Goal: Task Accomplishment & Management: Use online tool/utility

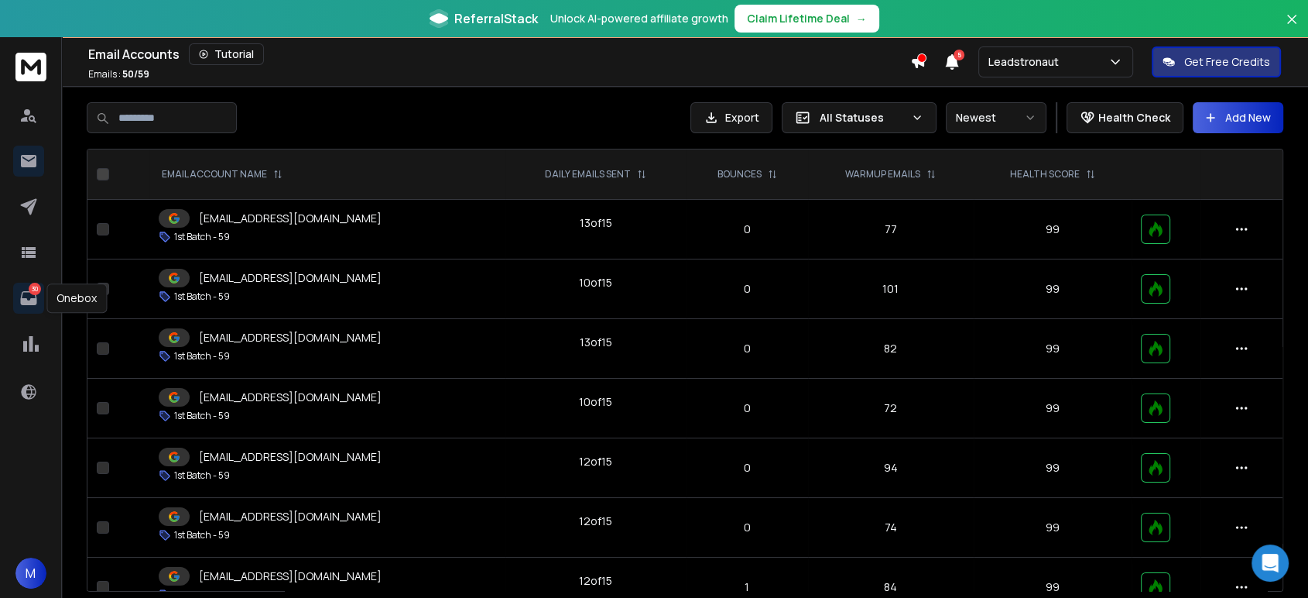
click at [53, 284] on div "Onebox" at bounding box center [76, 297] width 60 height 29
click at [32, 295] on p "30" at bounding box center [35, 289] width 12 height 12
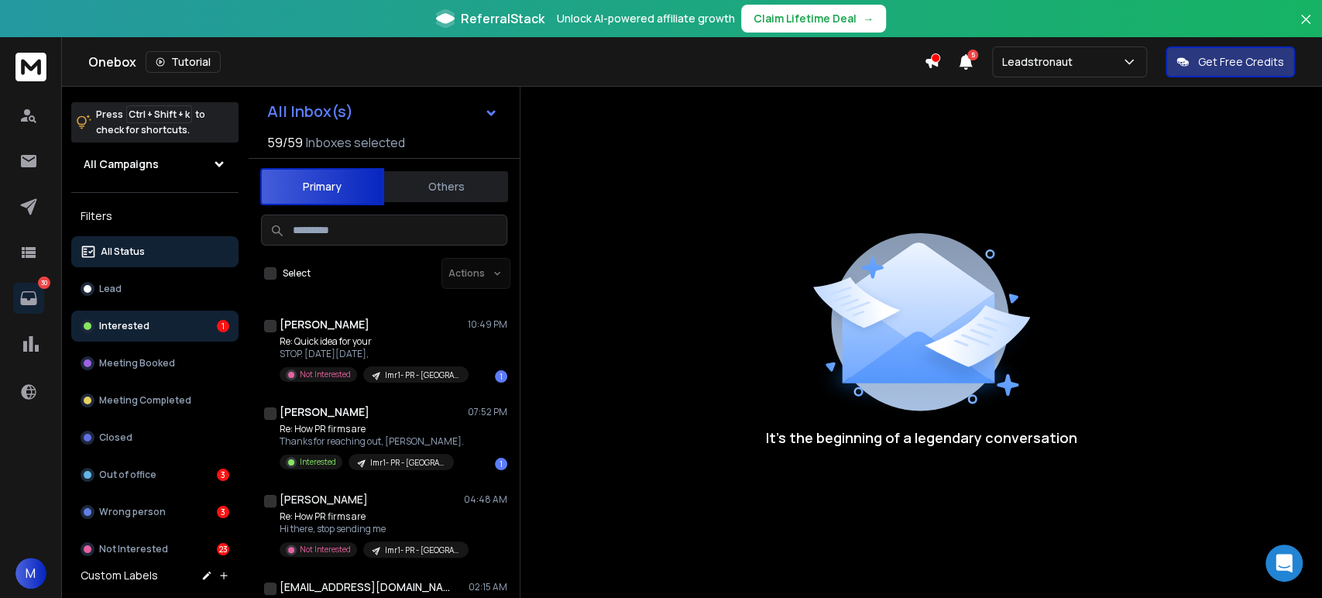
click at [157, 329] on button "Interested 1" at bounding box center [154, 325] width 167 height 31
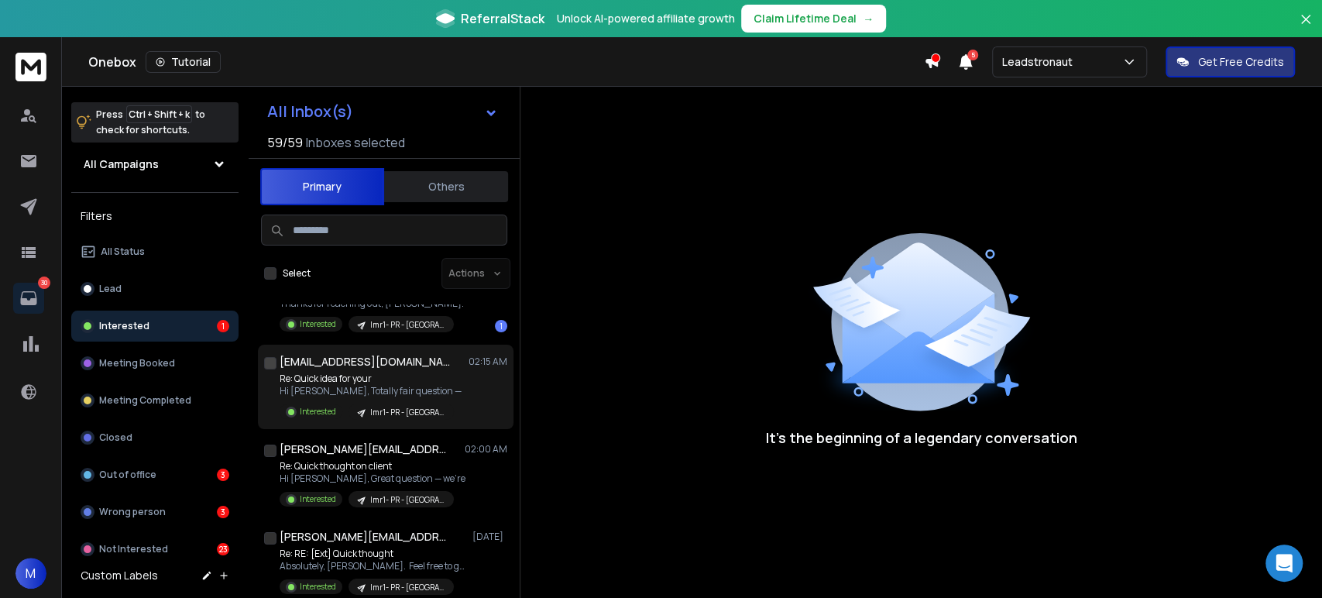
scroll to position [51, 0]
click at [429, 359] on div "[EMAIL_ADDRESS][DOMAIN_NAME] 02:15 AM" at bounding box center [393, 360] width 228 height 15
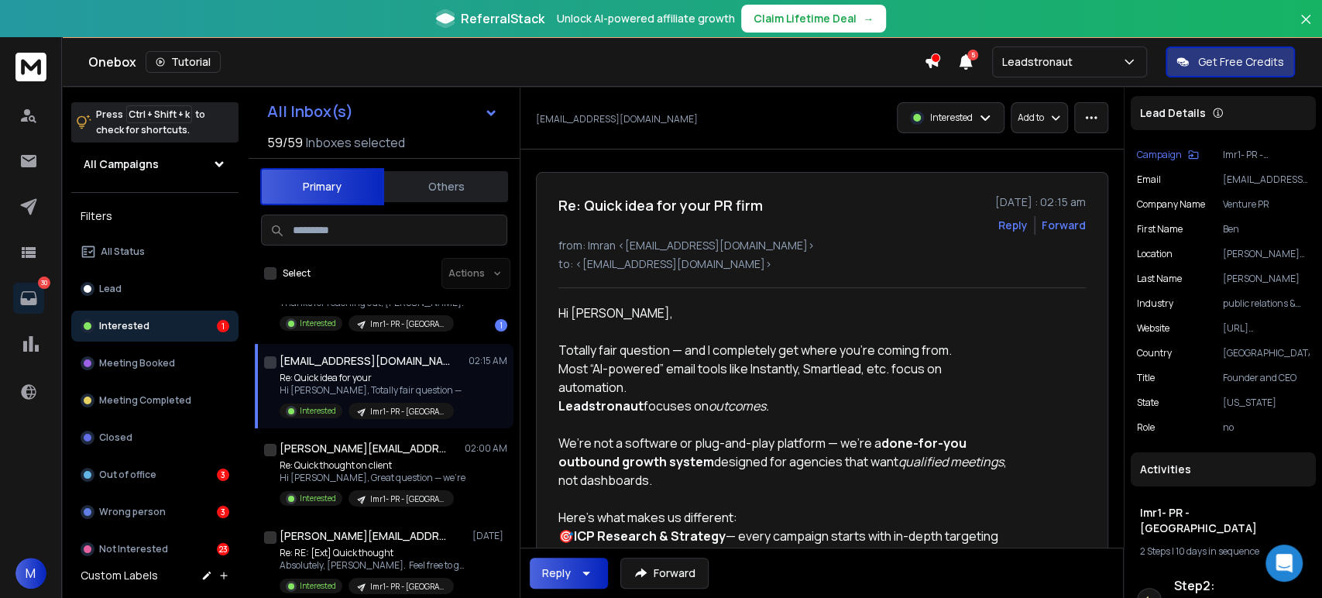
scroll to position [31, 0]
drag, startPoint x: 766, startPoint y: 368, endPoint x: 930, endPoint y: 382, distance: 164.7
click at [930, 382] on div "Most “AI-powered” email tools like Instantly, Smartlead, etc. focus on automati…" at bounding box center [784, 386] width 452 height 56
click at [773, 403] on div "Most “AI-powered” email tools like Instantly, Smartlead, etc. focus on automati…" at bounding box center [784, 386] width 452 height 56
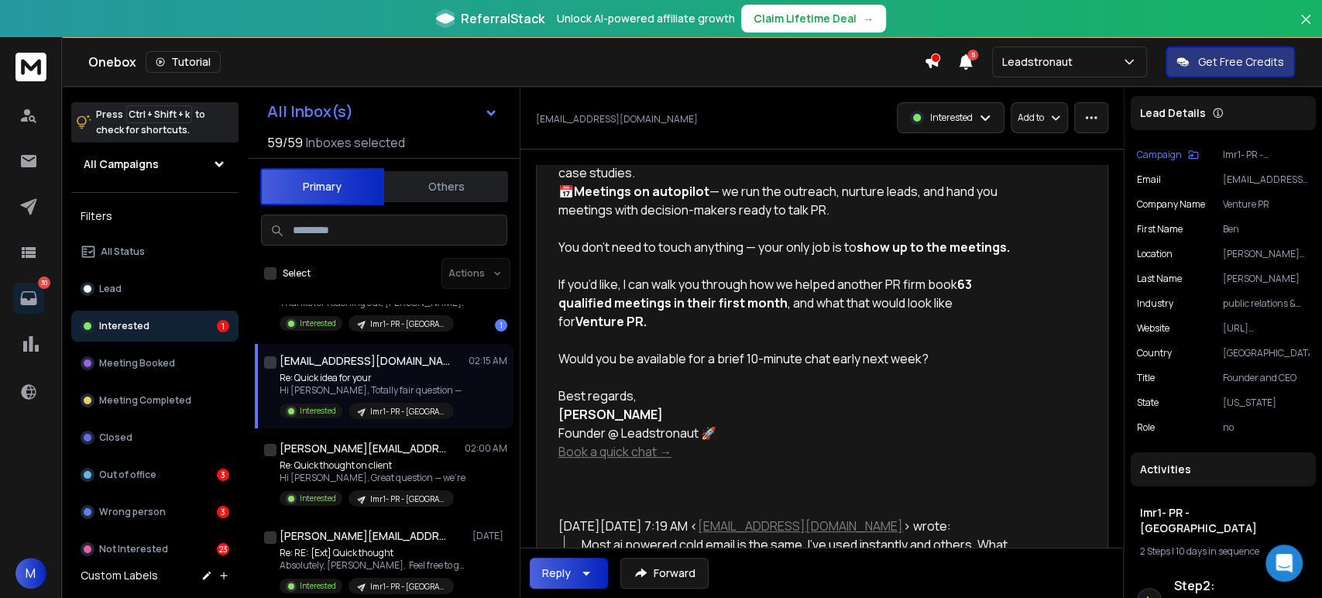
scroll to position [506, 0]
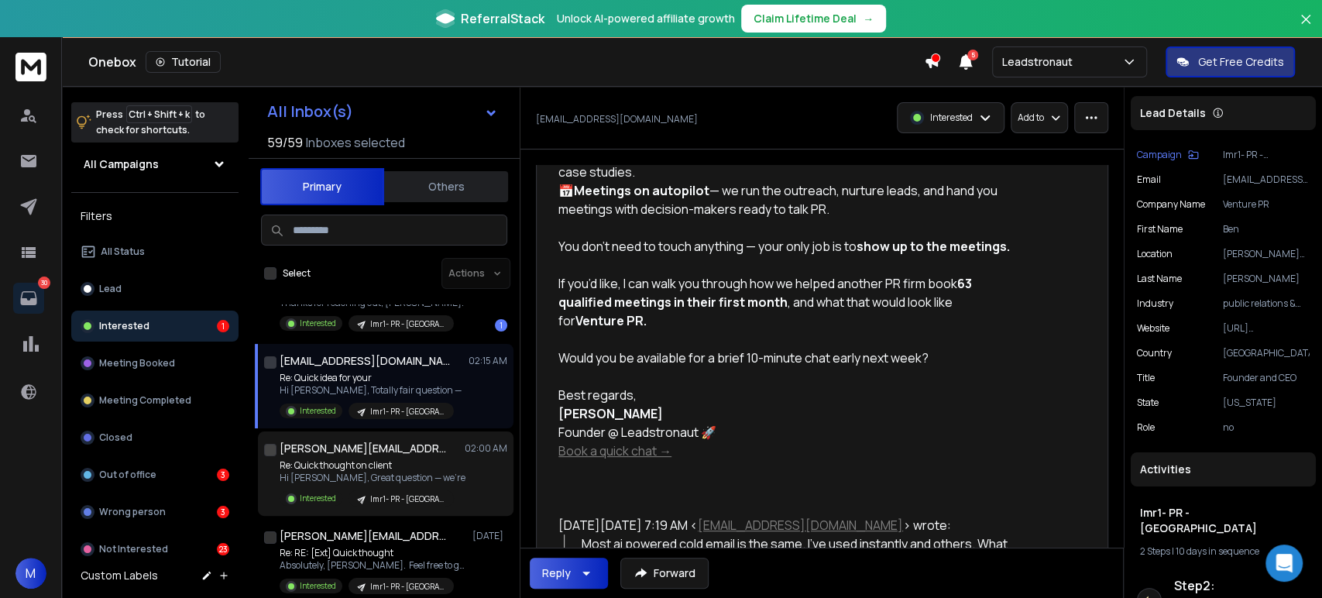
click at [393, 445] on h1 "[PERSON_NAME][EMAIL_ADDRESS][DOMAIN_NAME]" at bounding box center [364, 448] width 170 height 15
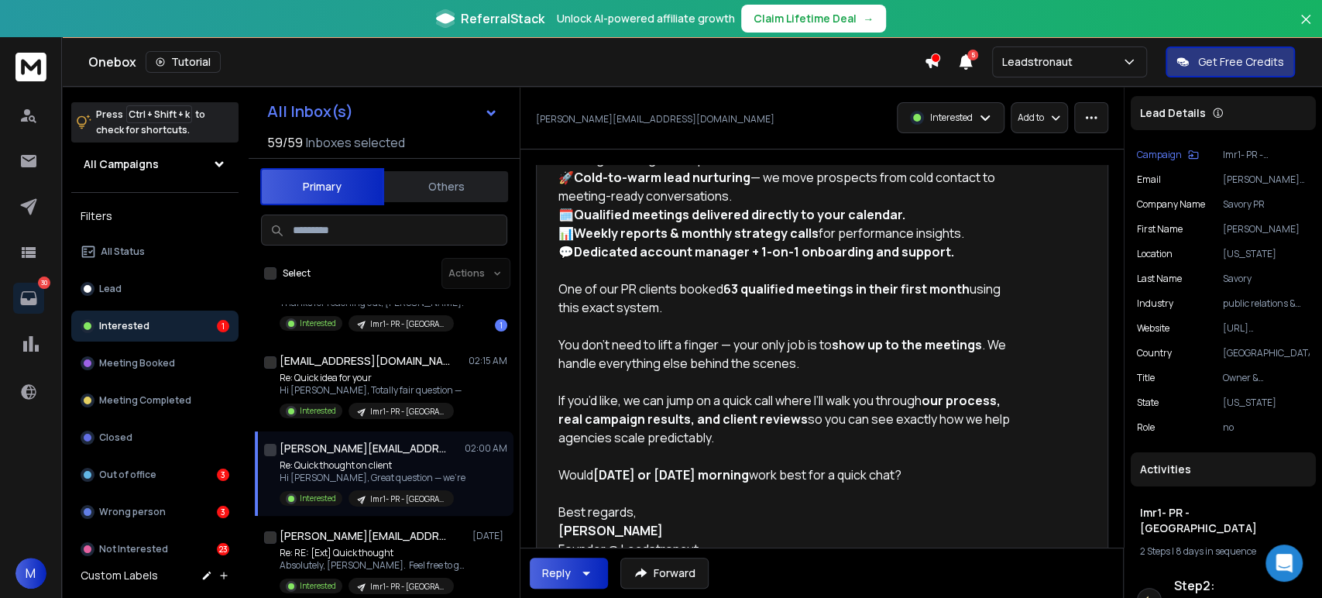
scroll to position [481, 0]
